Goal: Task Accomplishment & Management: Manage account settings

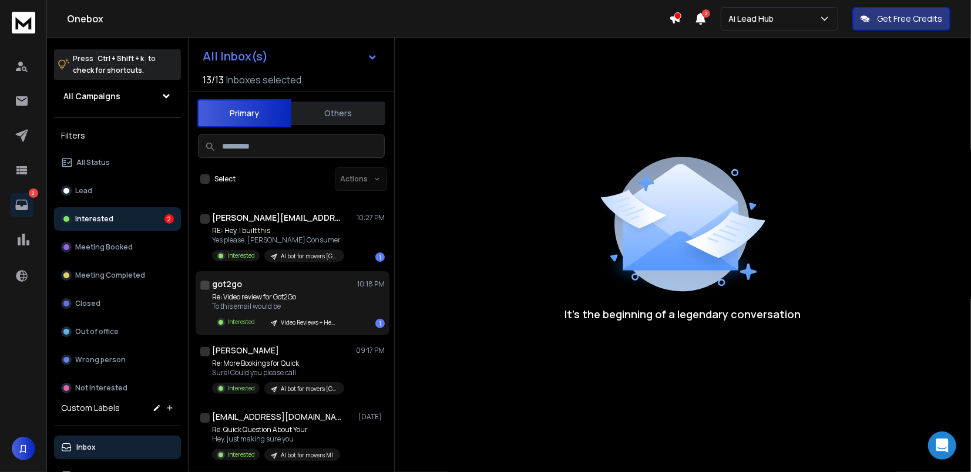
click at [342, 291] on div "got2go 10:18 PM Re: Video review for Got2Go To this email would be Interested V…" at bounding box center [298, 303] width 173 height 50
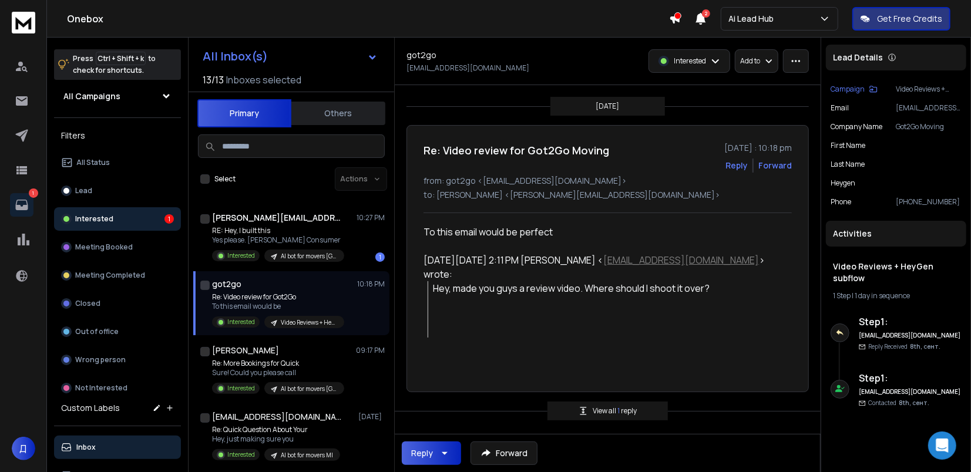
drag, startPoint x: 554, startPoint y: 228, endPoint x: 402, endPoint y: 230, distance: 152.7
click at [402, 230] on div "[DATE] Re: Video review for Got2Go Moving [DATE] : 10:18 pm Reply Forward from:…" at bounding box center [608, 244] width 426 height 295
click at [440, 237] on div "To this email would be perfect" at bounding box center [594, 232] width 343 height 14
drag, startPoint x: 567, startPoint y: 230, endPoint x: 425, endPoint y: 230, distance: 142.1
click at [425, 230] on div "To this email would be perfect" at bounding box center [594, 232] width 343 height 14
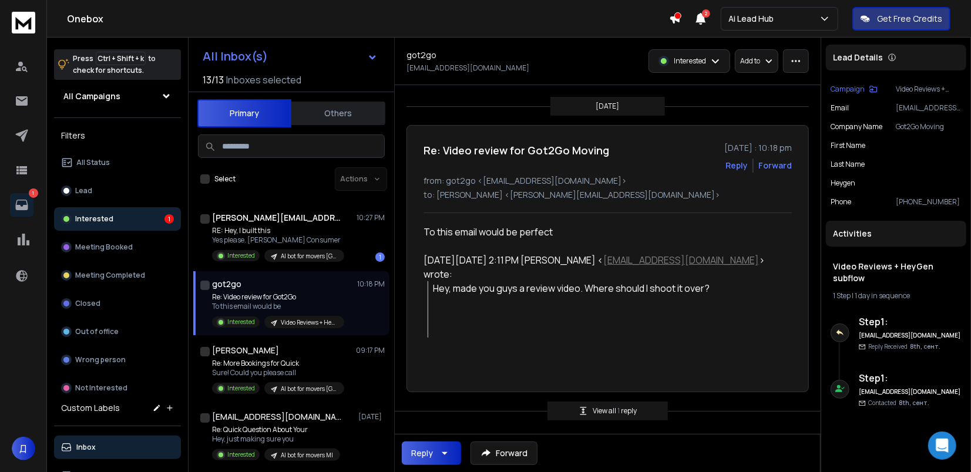
click at [420, 223] on div "Re: Video review for Got2Go Moving [DATE] : 10:18 pm Reply Forward from: got2go…" at bounding box center [607, 258] width 402 height 267
click at [705, 61] on p "Interested" at bounding box center [690, 60] width 32 height 9
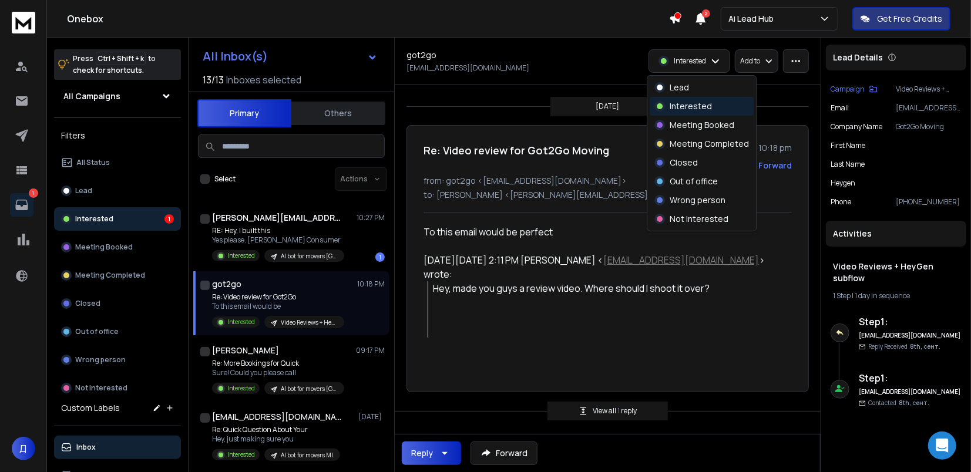
click at [699, 103] on p "Interested" at bounding box center [690, 106] width 42 height 12
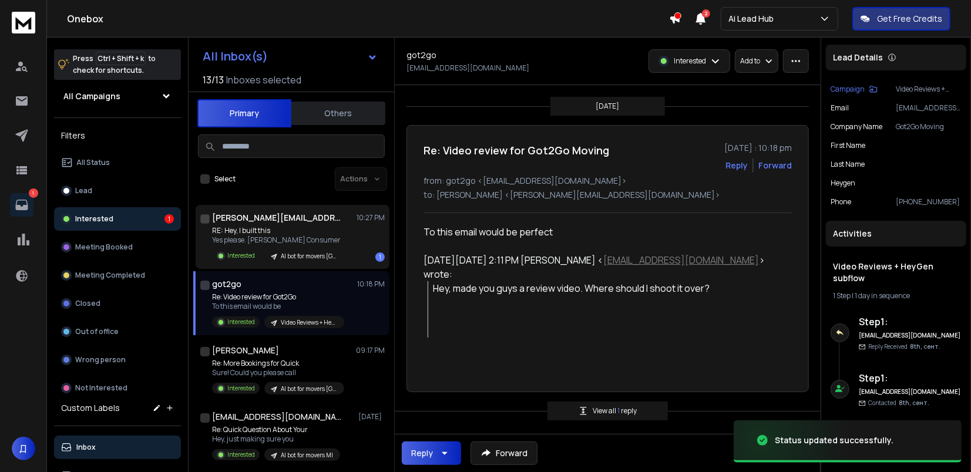
click at [349, 230] on div "RE: Hey, I built this Yes please. [PERSON_NAME] Consumer Interested AI bot for …" at bounding box center [298, 244] width 173 height 36
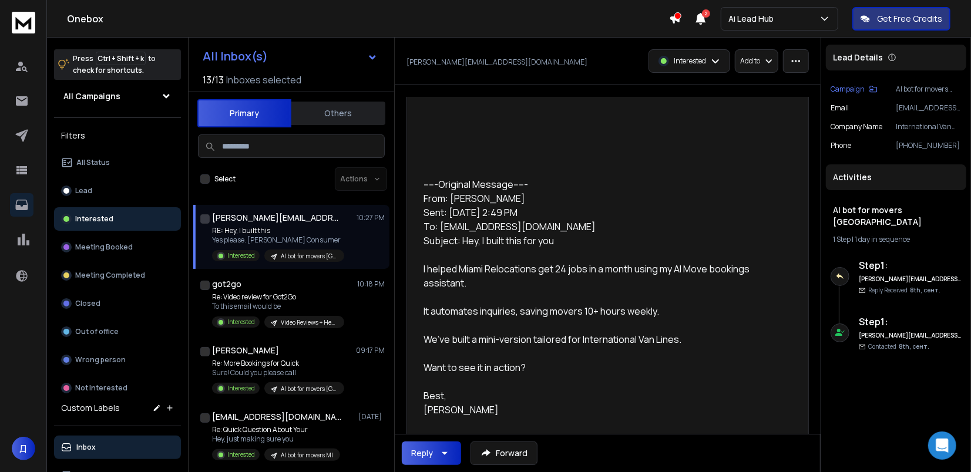
scroll to position [549, 0]
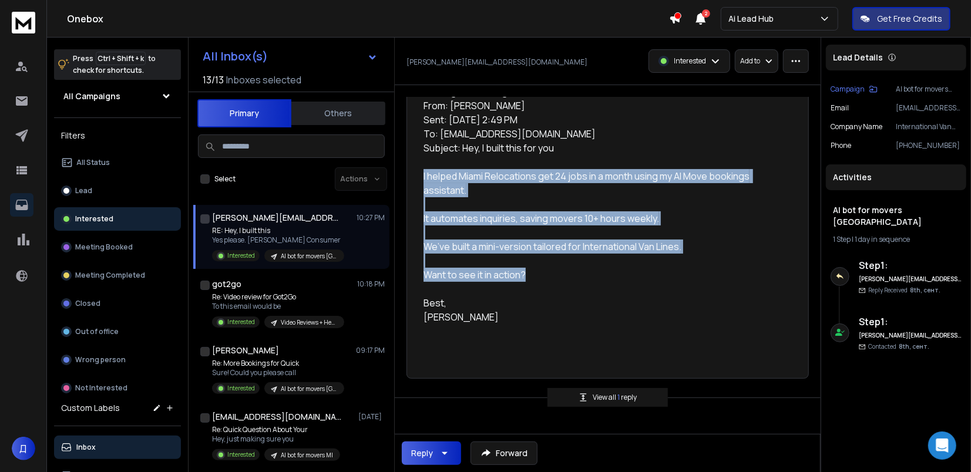
drag, startPoint x: 559, startPoint y: 270, endPoint x: 415, endPoint y: 179, distance: 170.7
click at [432, 184] on div "Yes please. [PERSON_NAME] Consumer Relations, International Van Lines™ [PHONE_N…" at bounding box center [599, 19] width 352 height 686
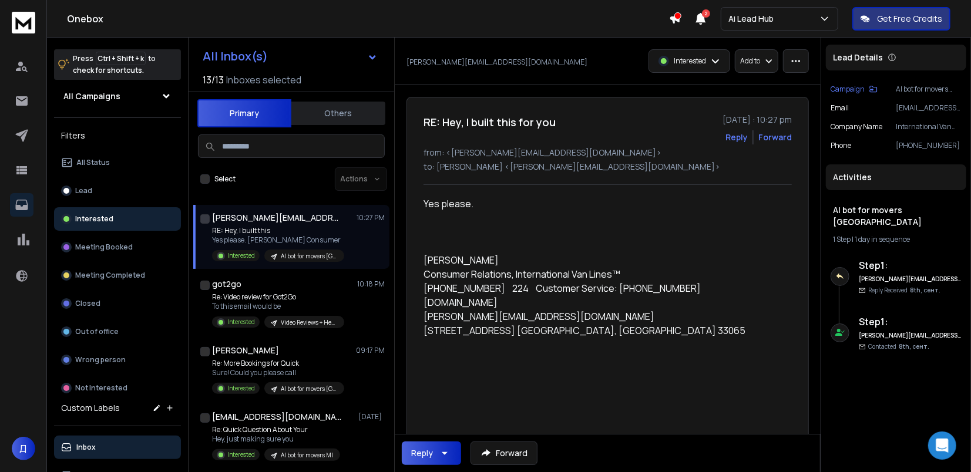
scroll to position [27, 0]
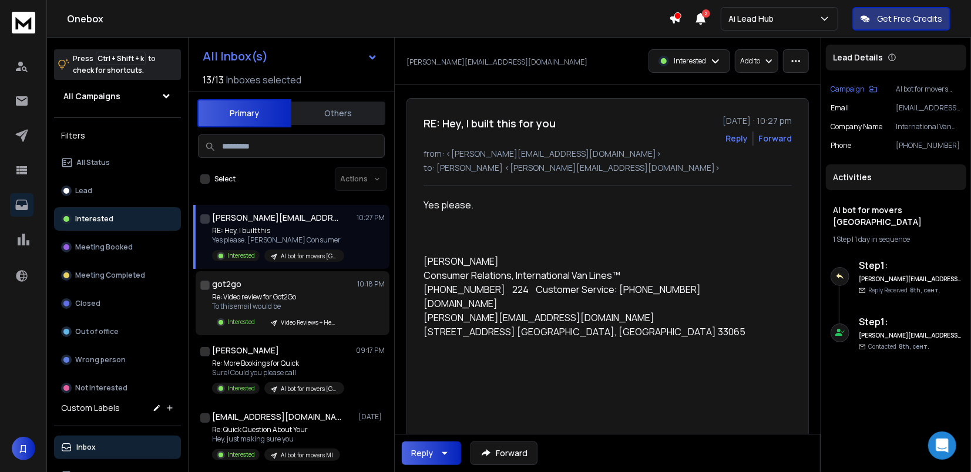
click at [325, 303] on p "To this email would be" at bounding box center [278, 306] width 132 height 9
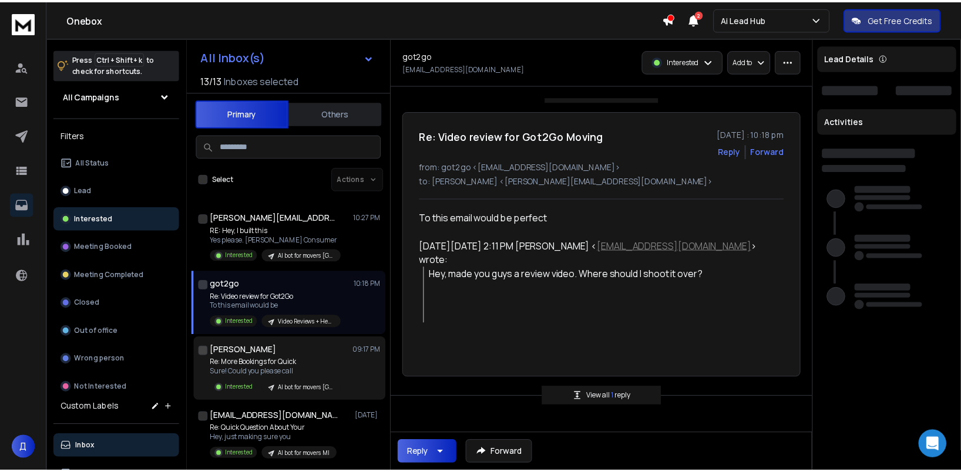
scroll to position [14, 0]
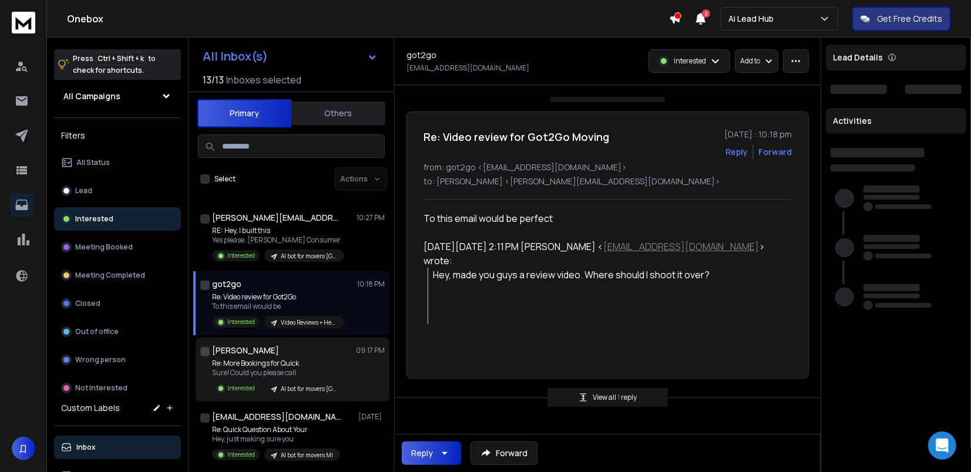
click at [327, 371] on p "Sure! Could you please call" at bounding box center [278, 372] width 132 height 9
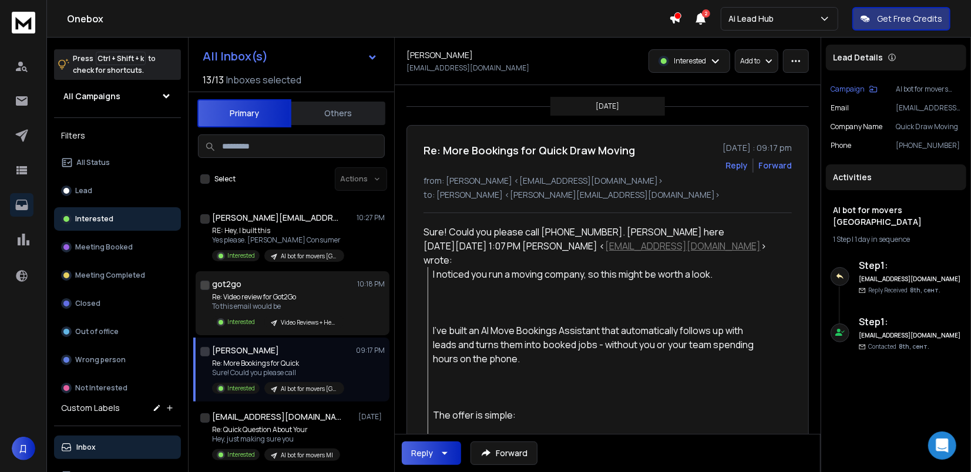
click at [350, 291] on div "got2go 10:18 PM Re: Video review for Got2Go To this email would be Interested V…" at bounding box center [298, 303] width 173 height 50
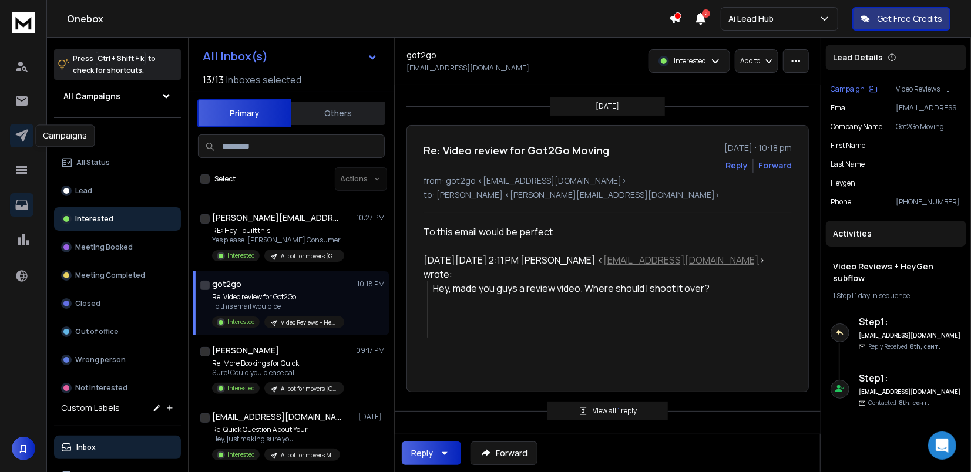
click at [15, 136] on icon at bounding box center [22, 136] width 14 height 14
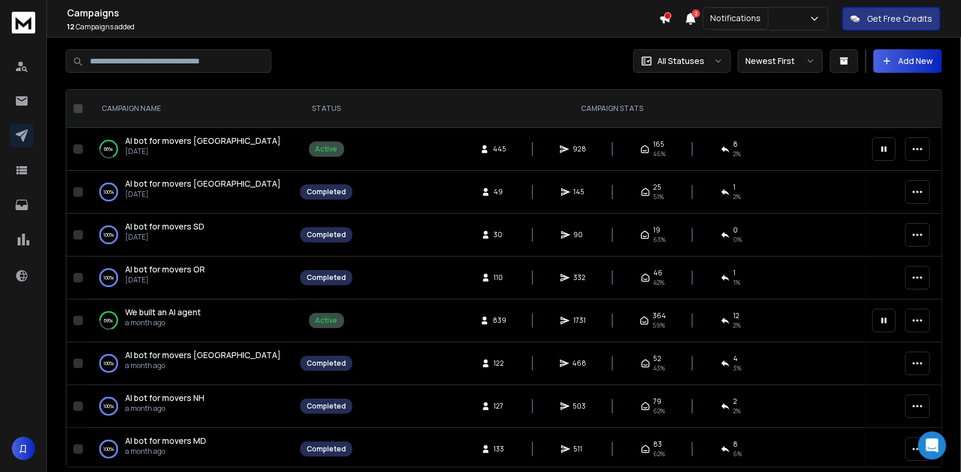
click at [690, 22] on icon at bounding box center [690, 18] width 11 height 12
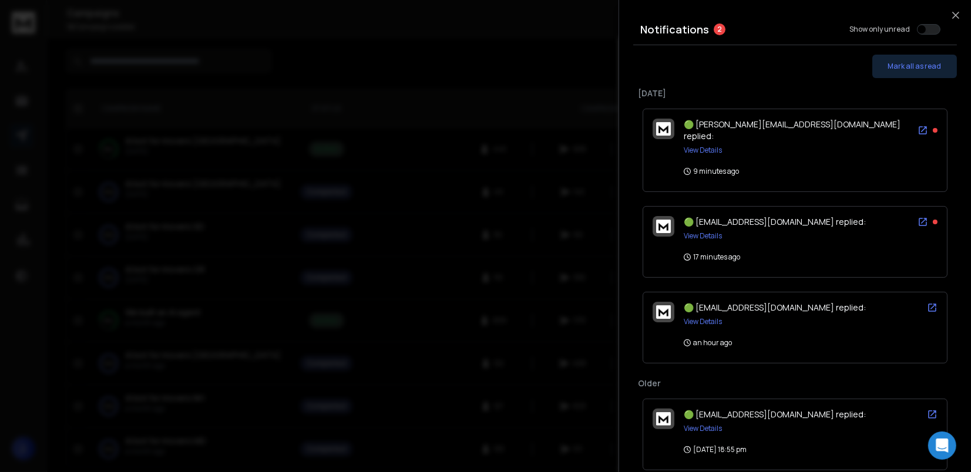
click at [903, 65] on span "Mark all as read" at bounding box center [914, 66] width 53 height 9
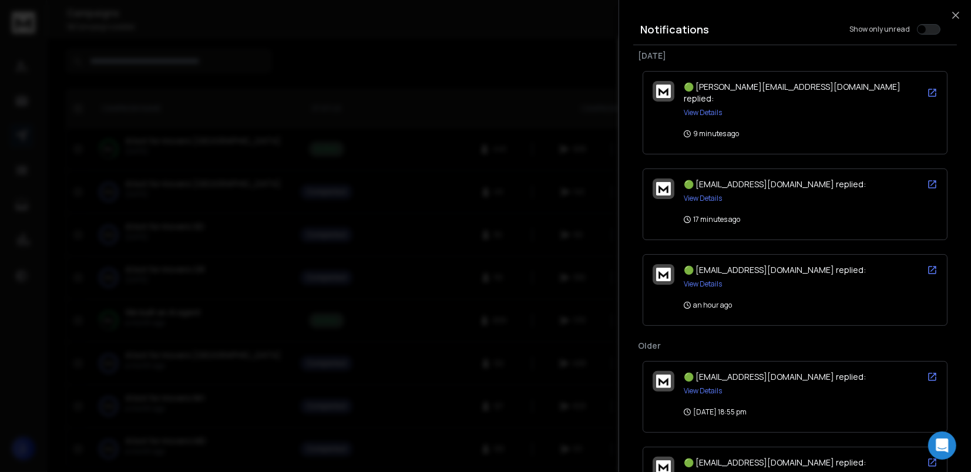
click at [954, 13] on icon "button" at bounding box center [955, 15] width 6 height 6
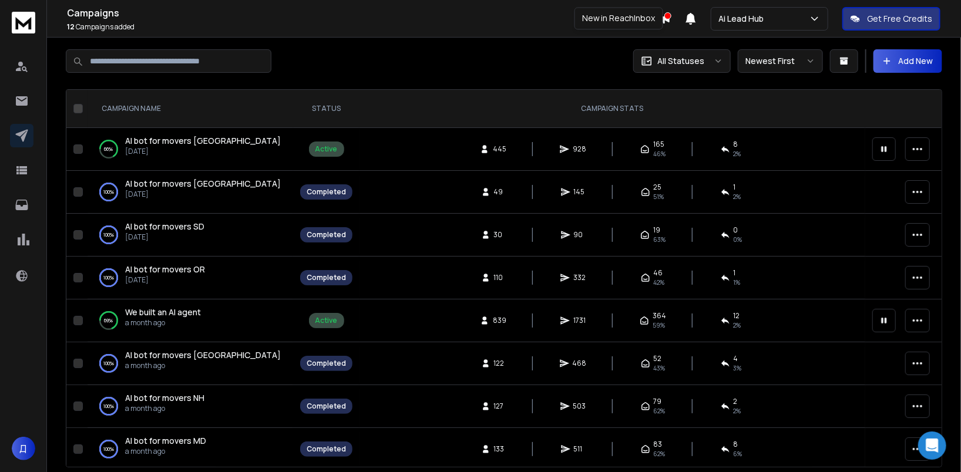
click at [671, 18] on div at bounding box center [667, 15] width 7 height 7
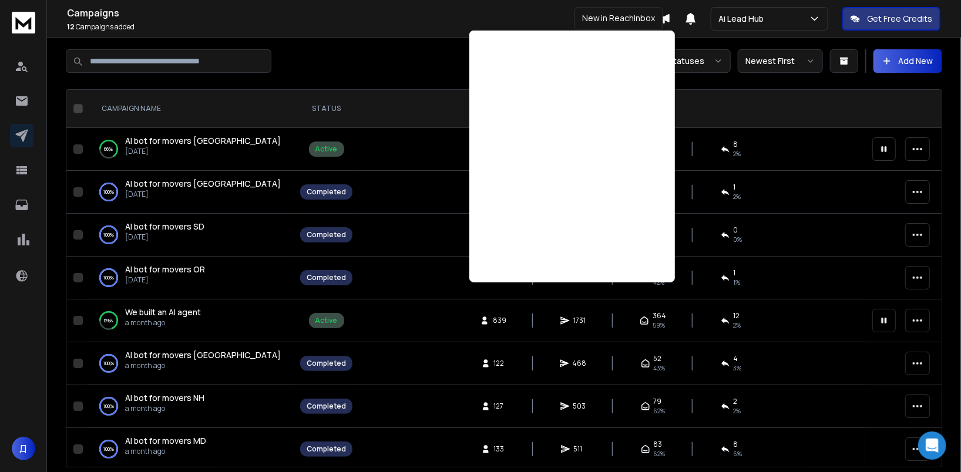
click at [667, 19] on icon at bounding box center [664, 18] width 9 height 9
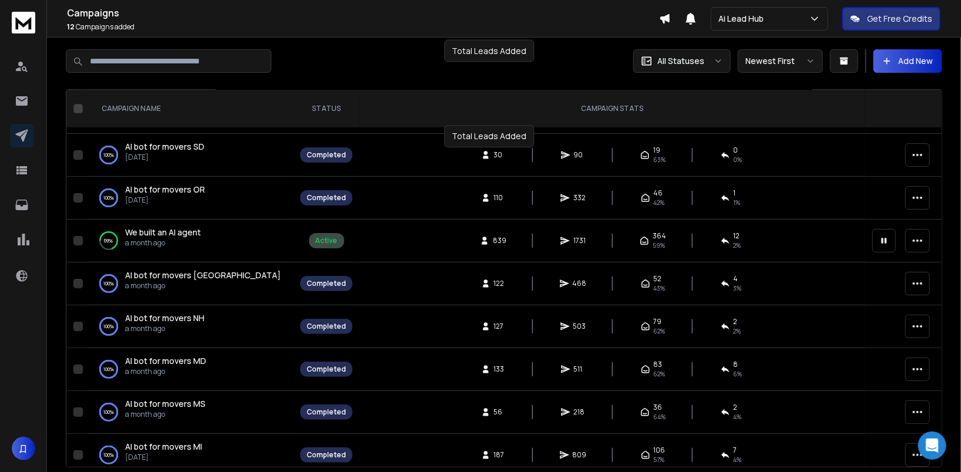
scroll to position [183, 0]
